Goal: Information Seeking & Learning: Check status

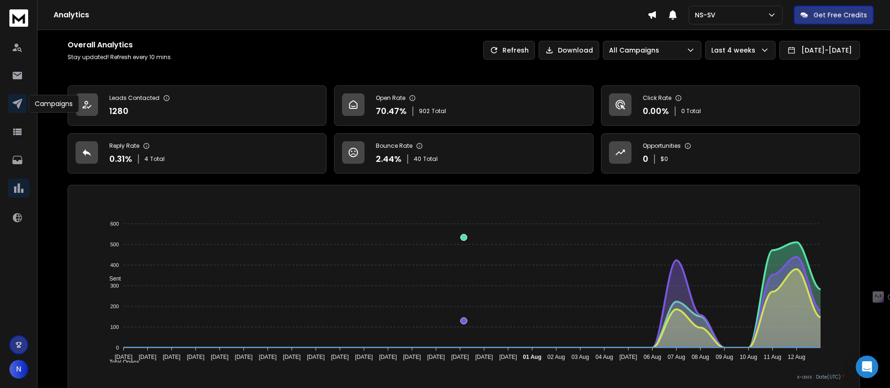
click at [17, 103] on icon at bounding box center [17, 104] width 10 height 10
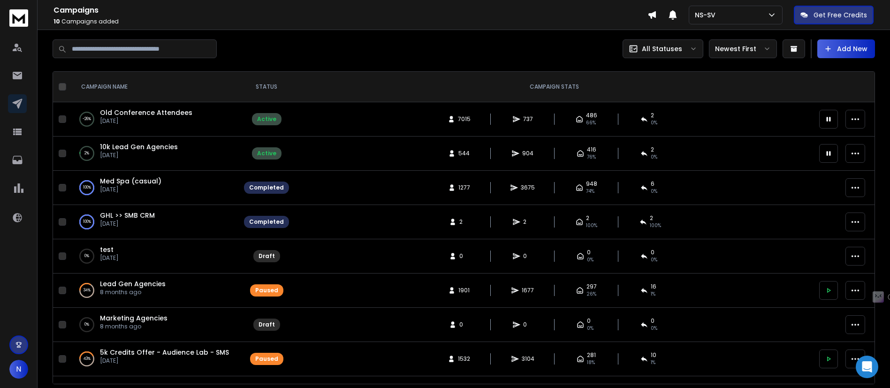
click at [120, 117] on p "[DATE]" at bounding box center [146, 121] width 92 height 8
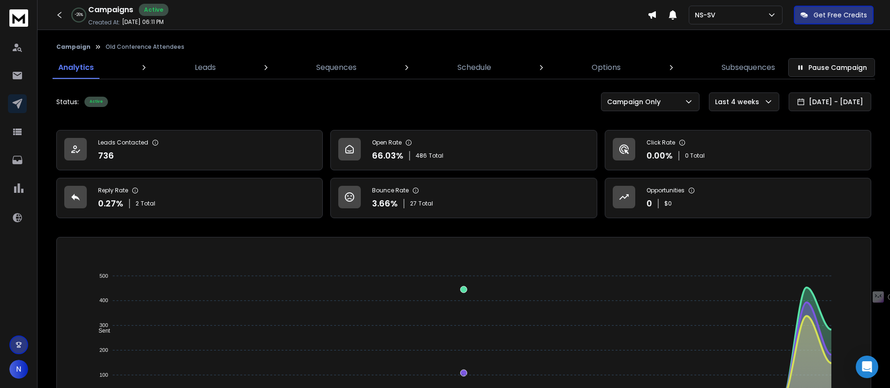
click at [69, 49] on button "Campaign" at bounding box center [73, 47] width 34 height 8
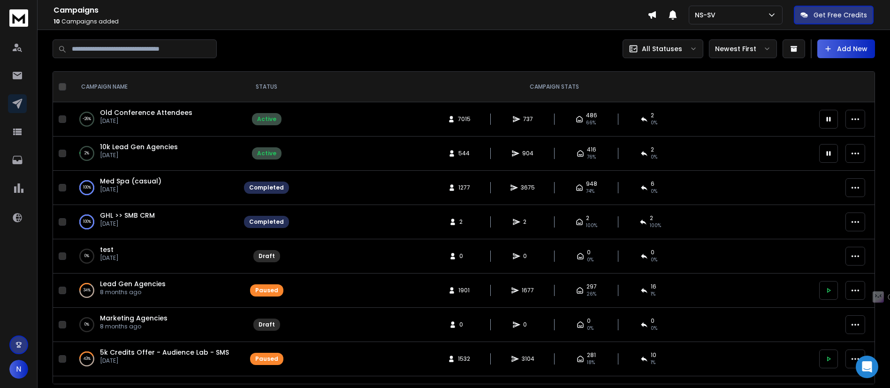
click at [113, 146] on span "10k Lead Gen Agencies" at bounding box center [139, 146] width 78 height 9
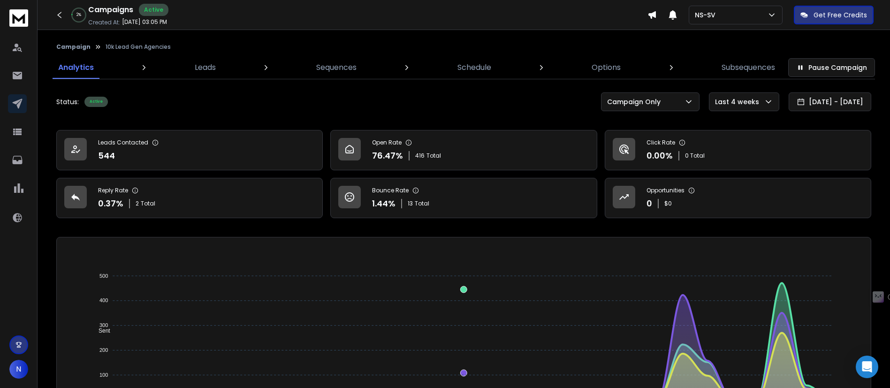
click at [70, 44] on button "Campaign" at bounding box center [73, 47] width 34 height 8
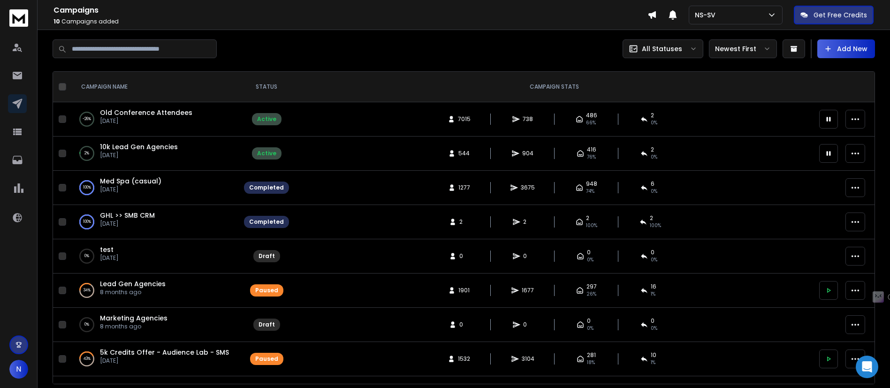
click at [126, 111] on span "Old Conference Attendees" at bounding box center [146, 112] width 92 height 9
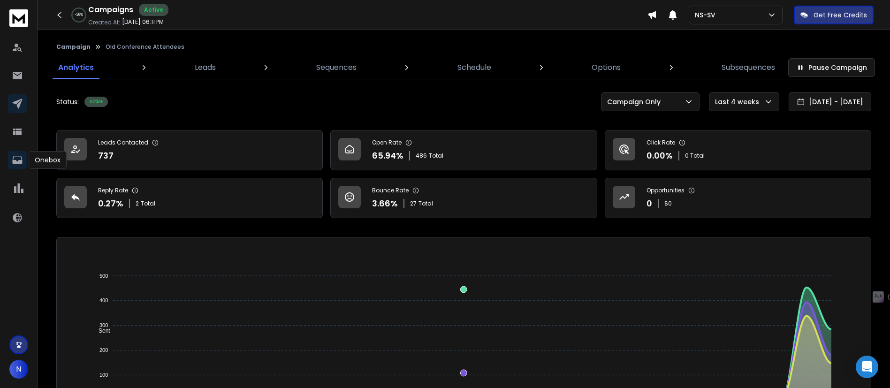
click at [18, 163] on icon at bounding box center [17, 160] width 10 height 8
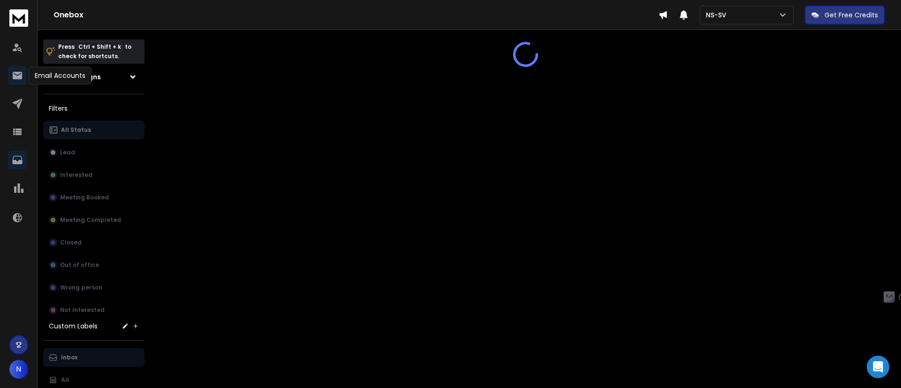
click at [16, 78] on icon at bounding box center [17, 76] width 9 height 8
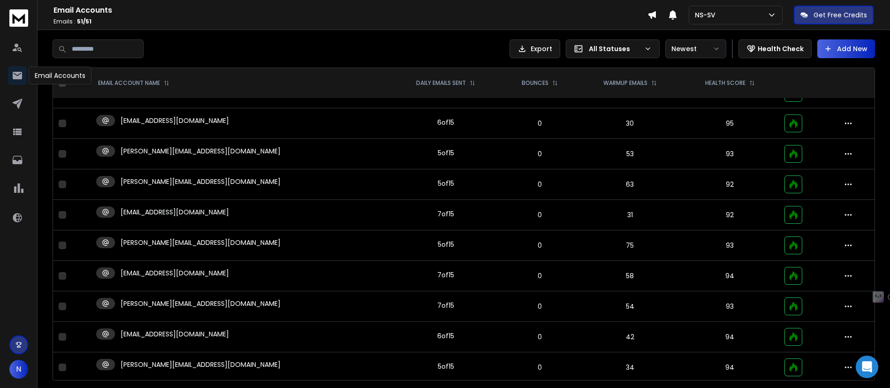
scroll to position [1281, 0]
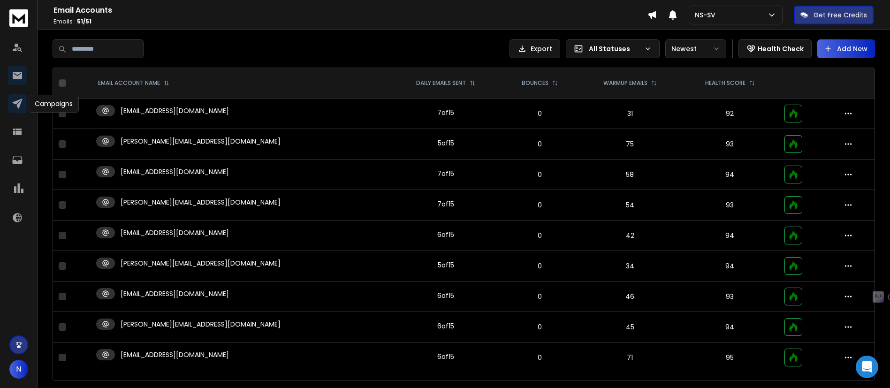
click at [19, 102] on icon at bounding box center [17, 104] width 10 height 10
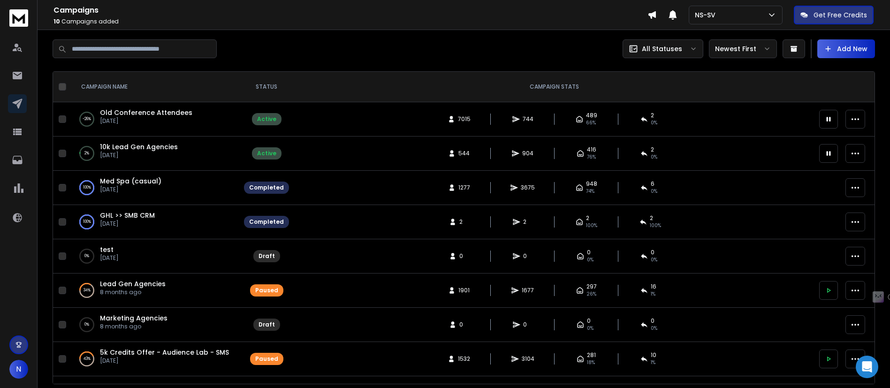
click at [131, 111] on span "Old Conference Attendees" at bounding box center [146, 112] width 92 height 9
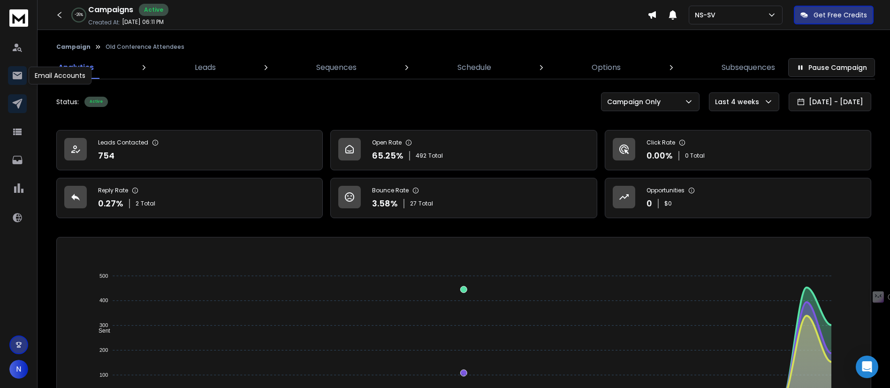
click at [18, 77] on icon at bounding box center [17, 76] width 9 height 8
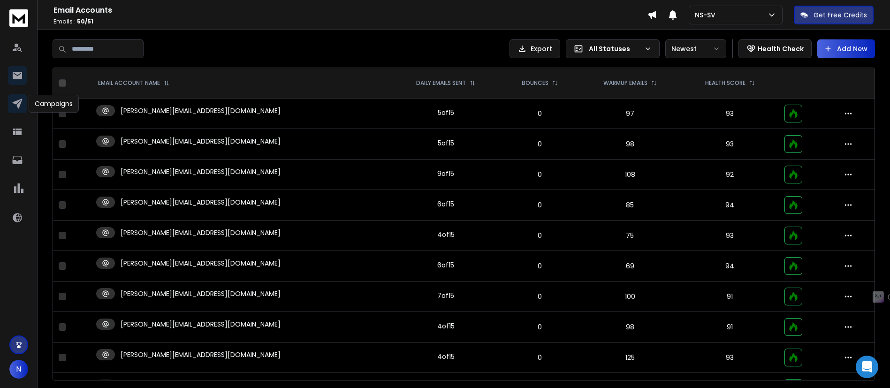
click at [15, 107] on icon at bounding box center [17, 103] width 11 height 11
